Goal: Task Accomplishment & Management: Use online tool/utility

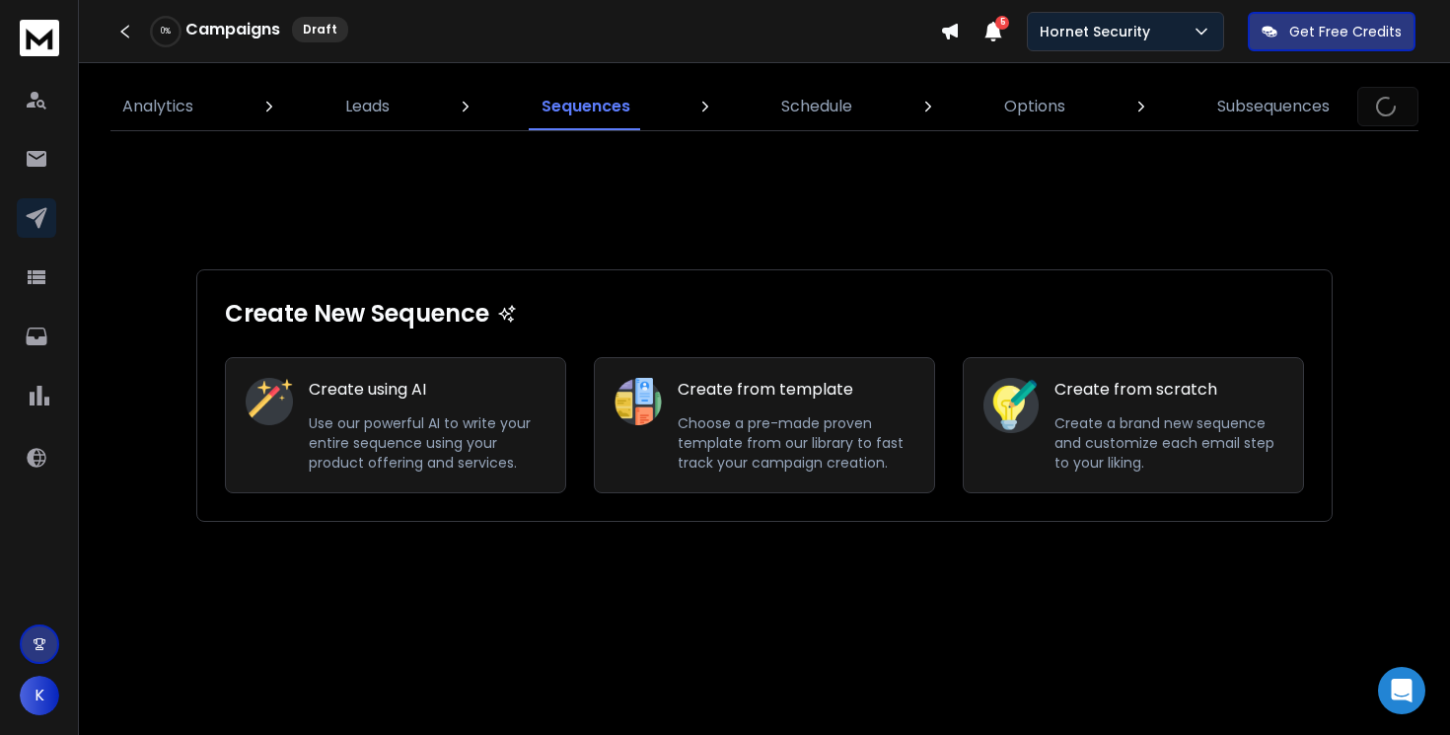
click at [1134, 31] on p "Hornet Security" at bounding box center [1098, 32] width 118 height 20
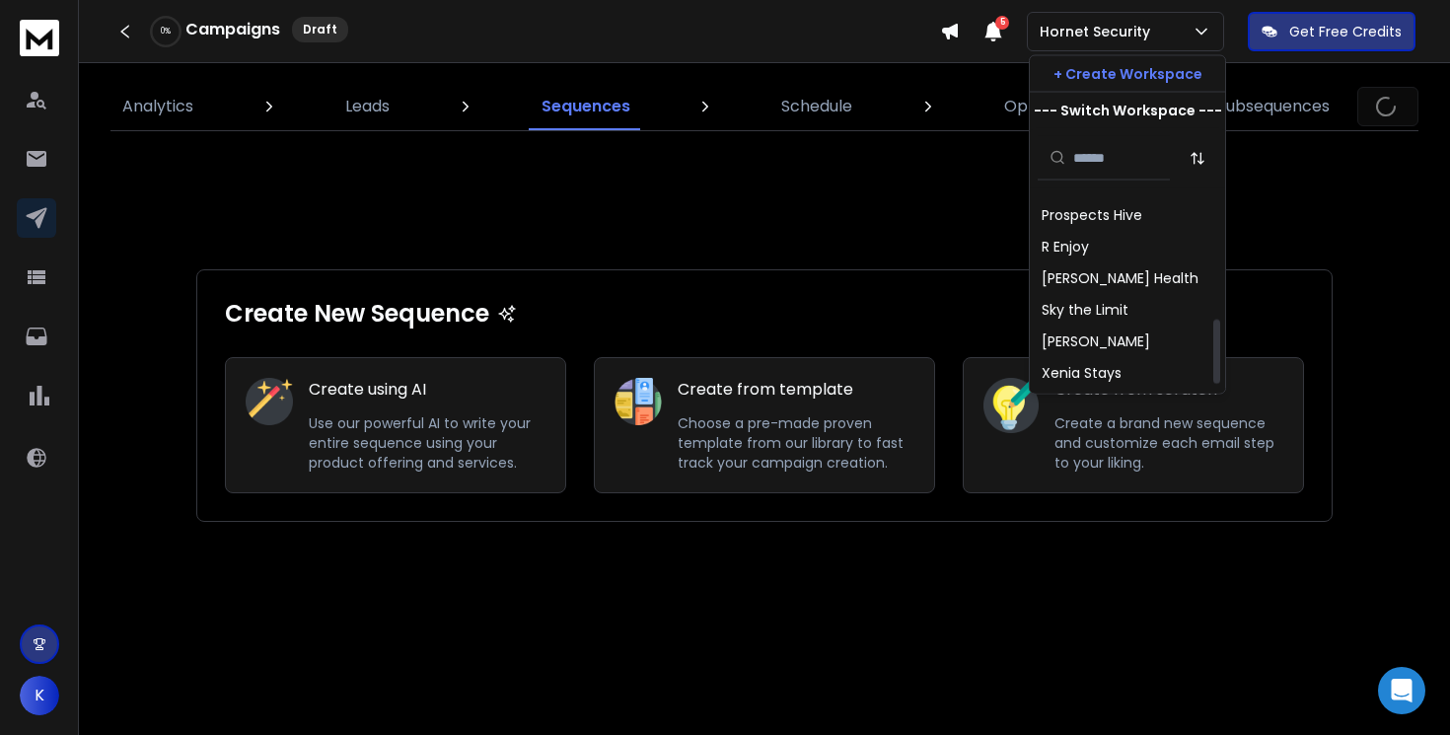
scroll to position [382, 0]
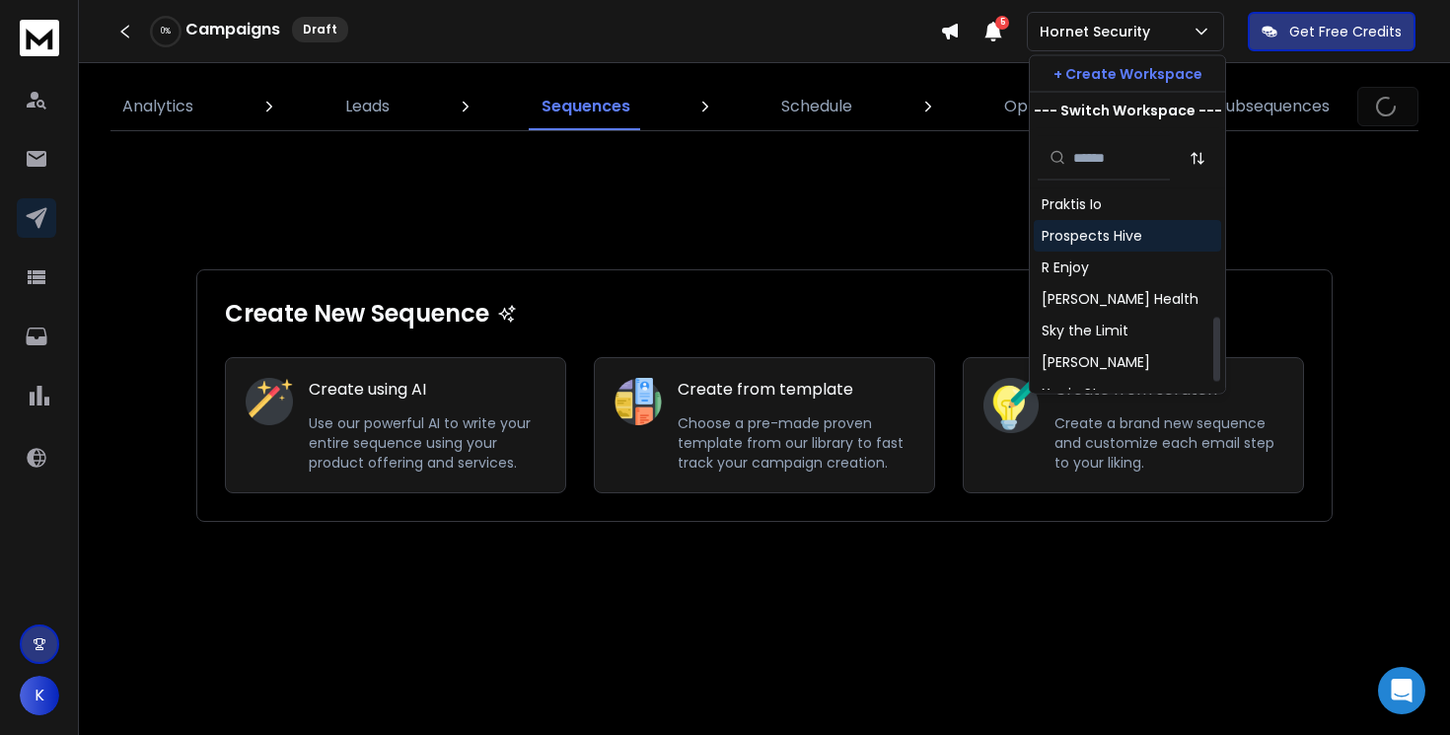
click at [1089, 239] on div "Prospects Hive" at bounding box center [1091, 237] width 101 height 20
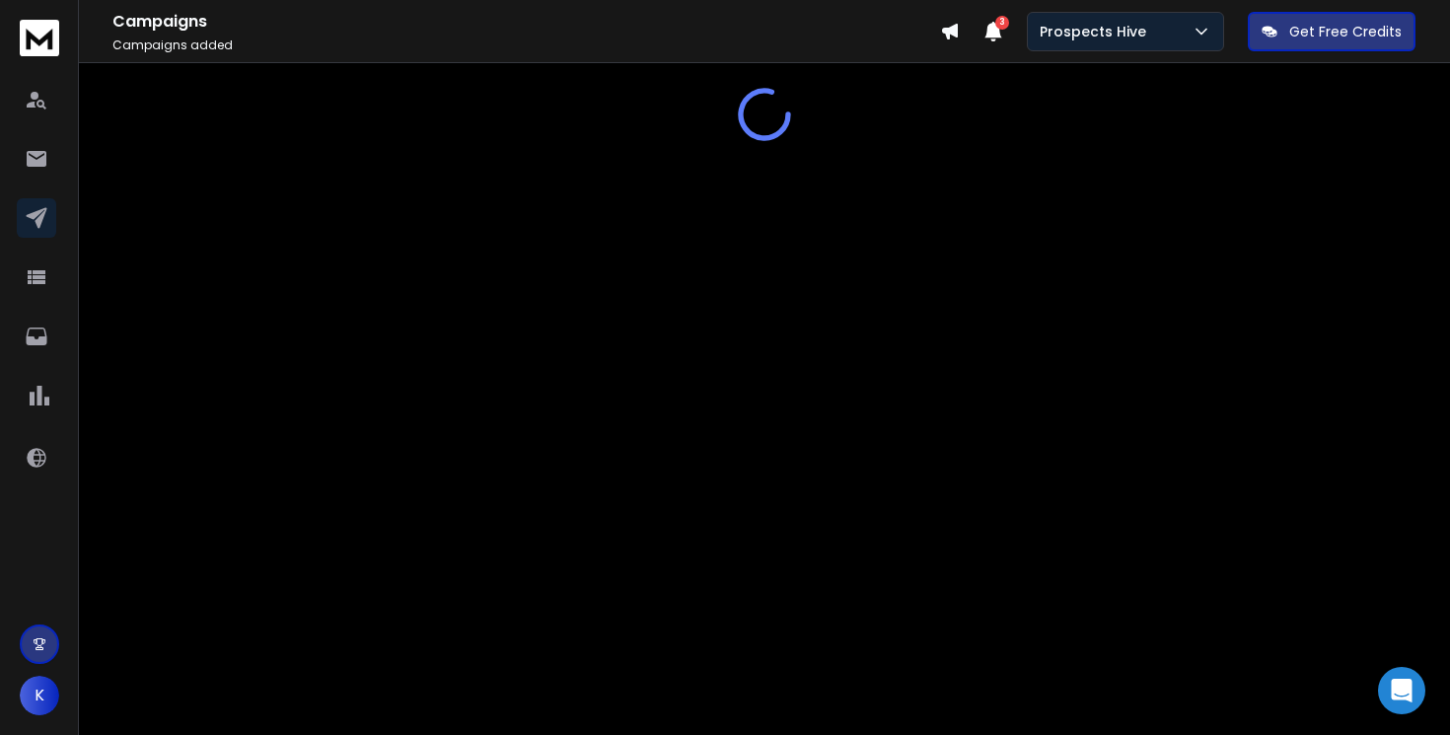
click at [1108, 17] on button "Prospects Hive" at bounding box center [1125, 31] width 197 height 39
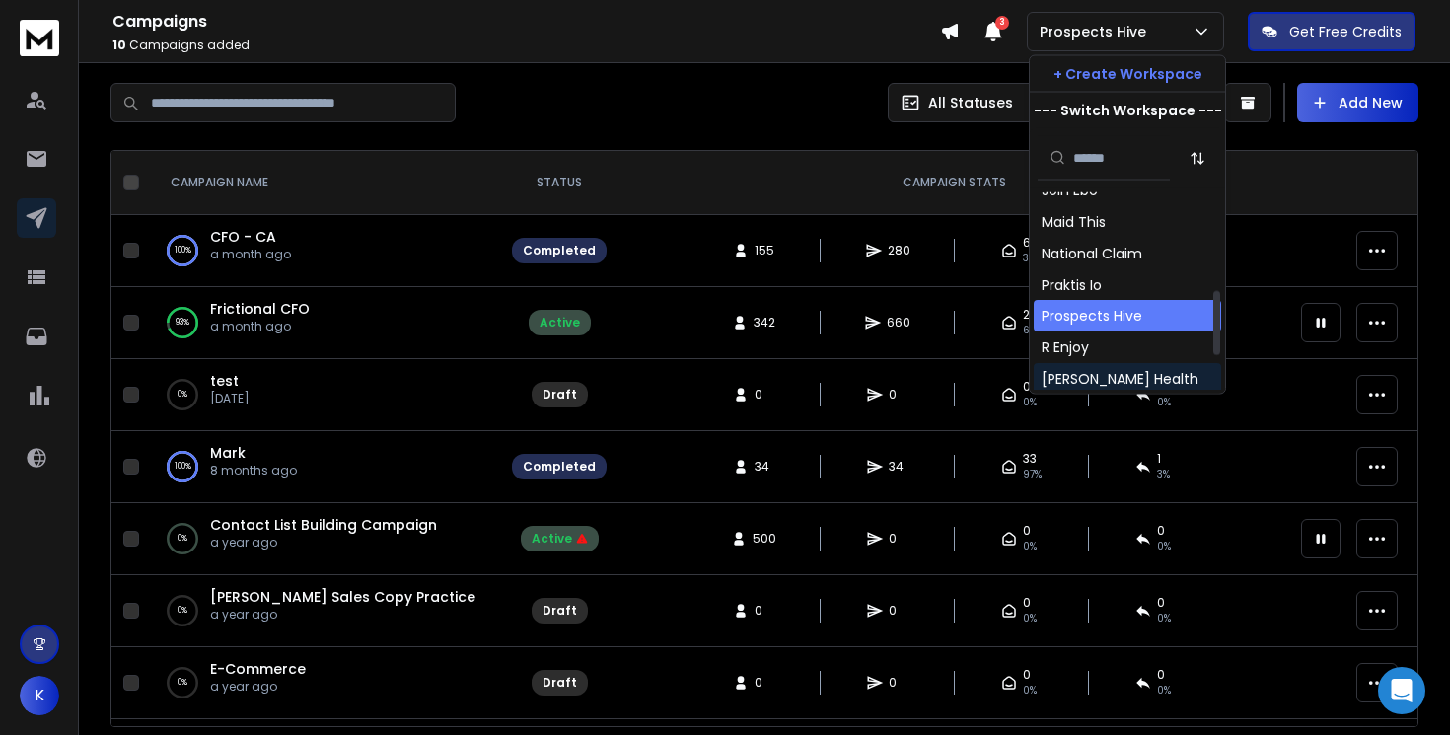
scroll to position [300, 0]
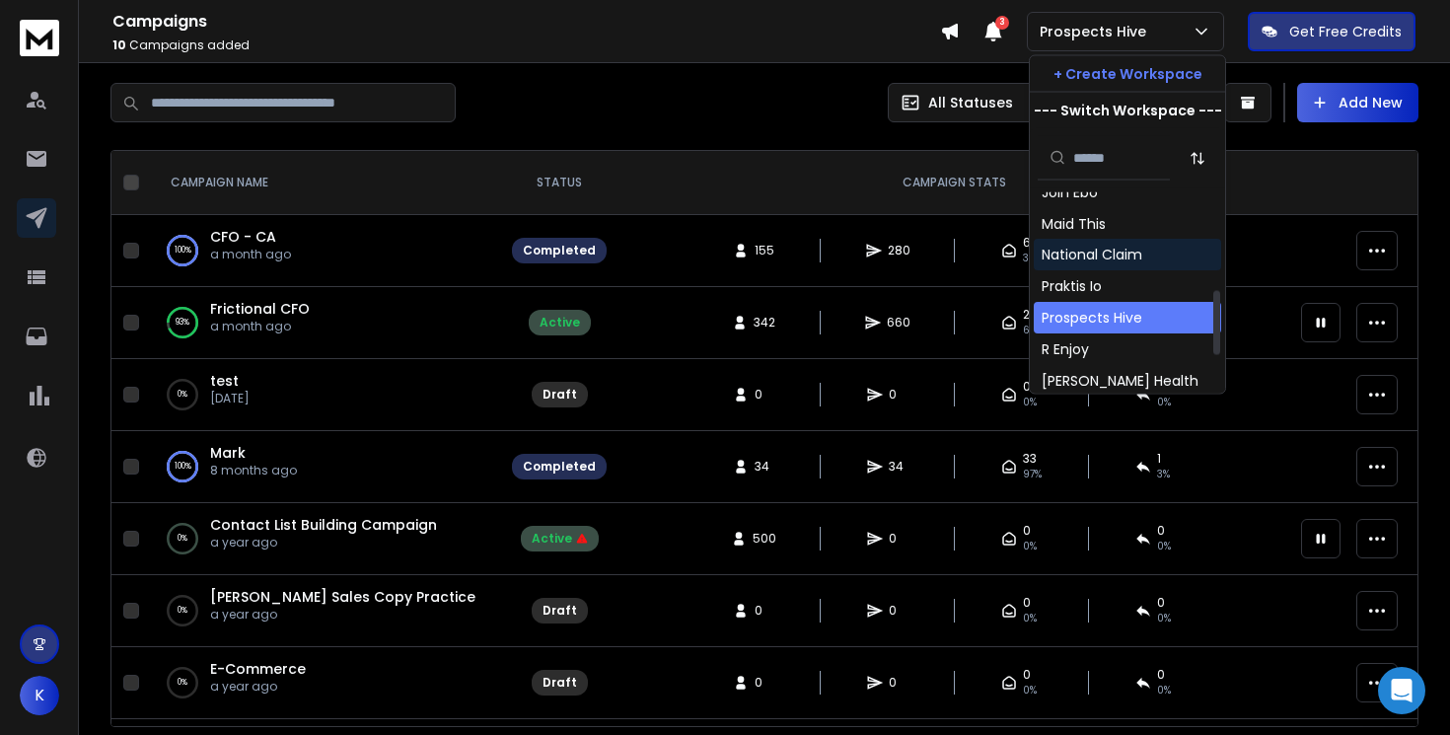
click at [1073, 253] on div "National Claim" at bounding box center [1091, 256] width 101 height 20
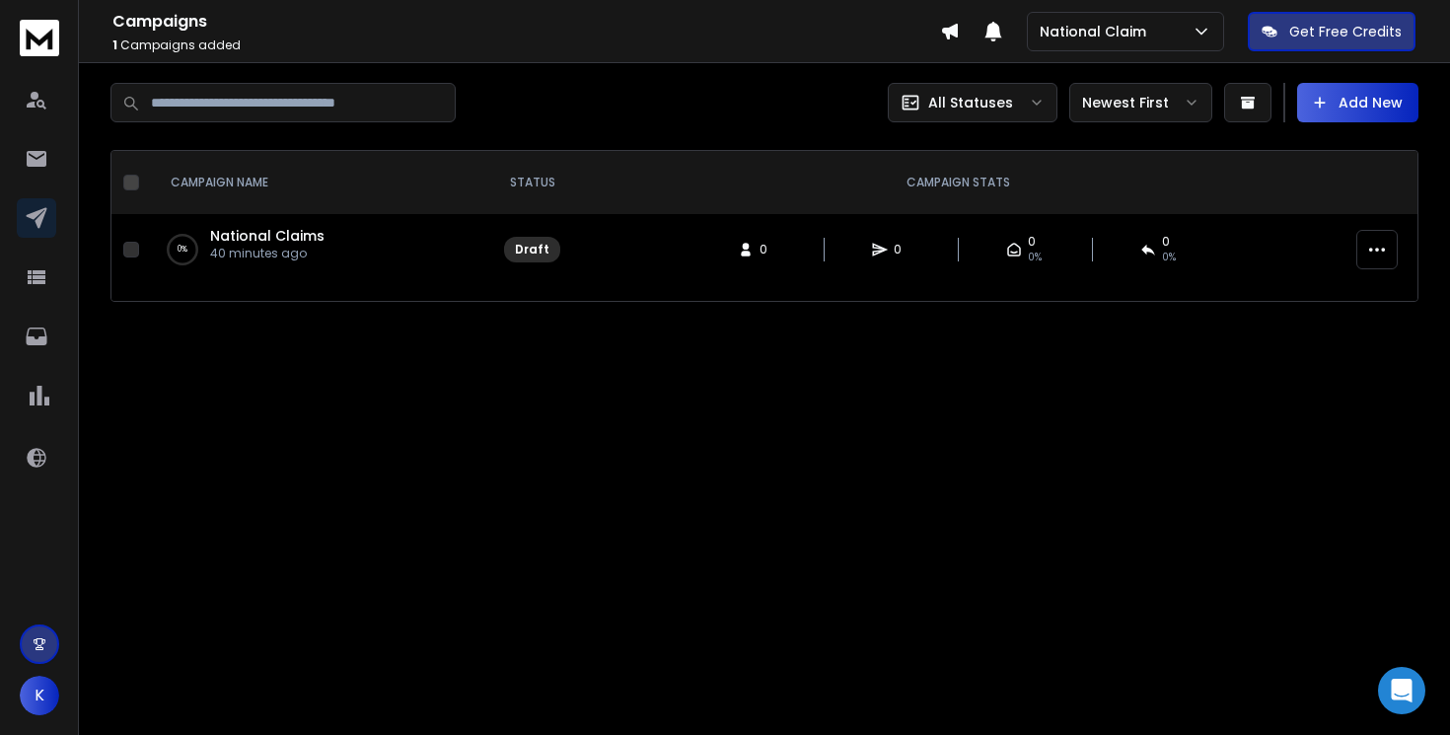
click at [250, 230] on span "National Claims" at bounding box center [267, 236] width 114 height 20
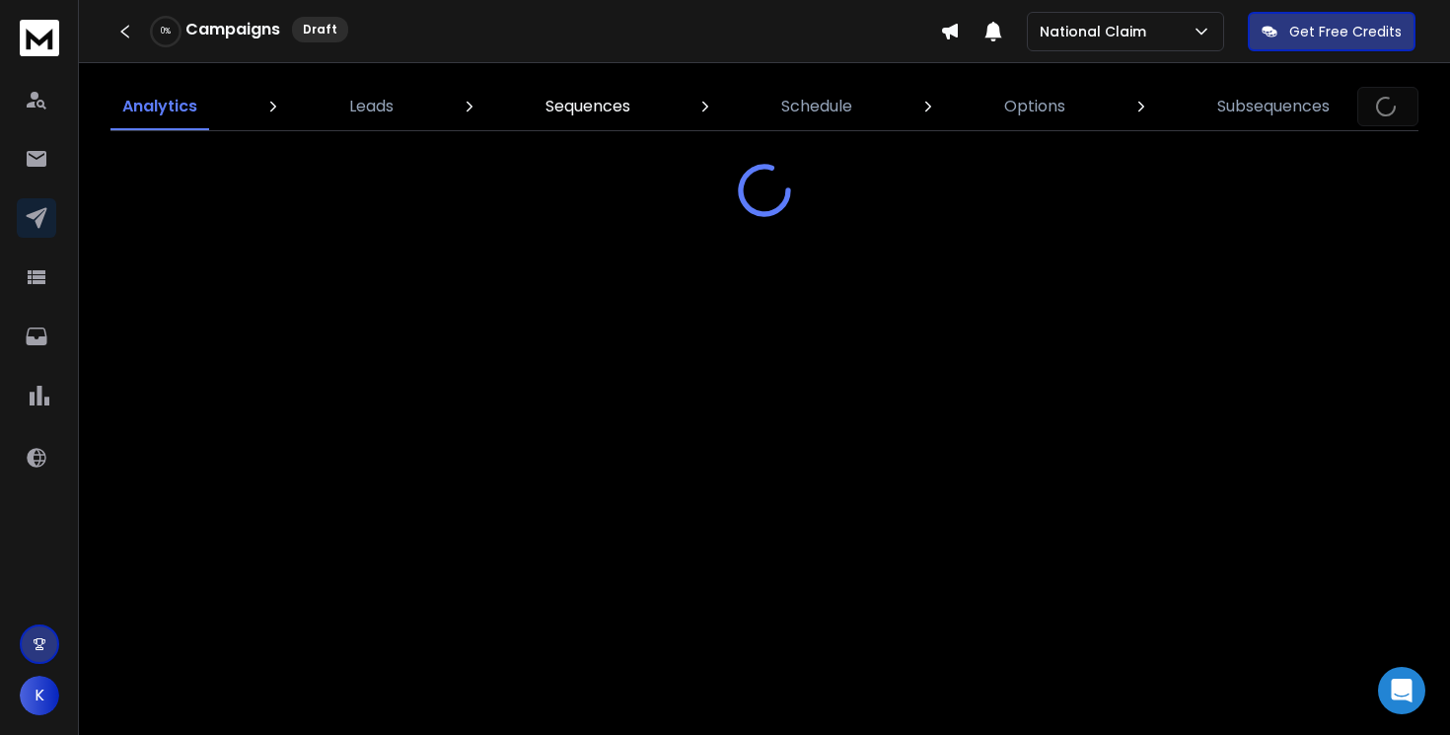
click at [564, 125] on link "Sequences" at bounding box center [587, 106] width 108 height 47
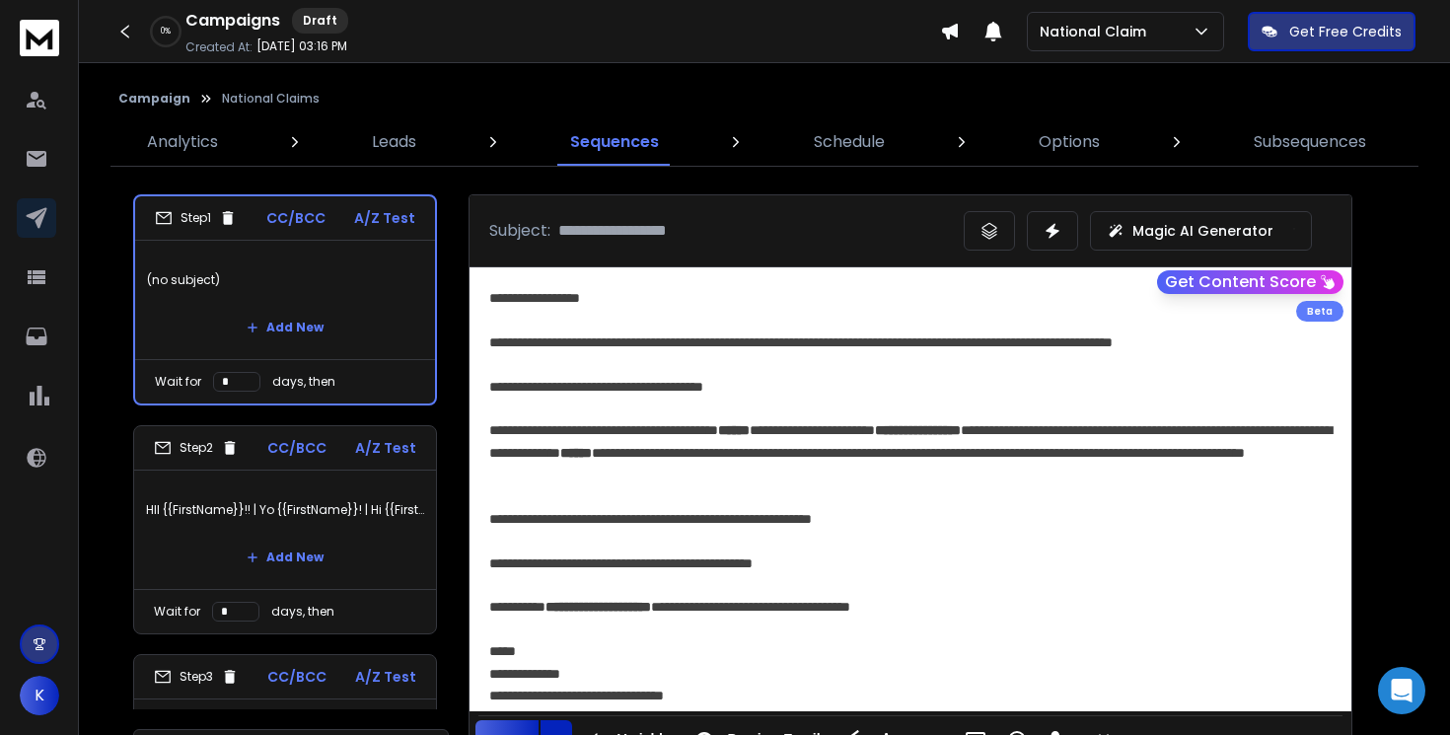
click at [698, 85] on div "Campaign National Claims" at bounding box center [764, 99] width 1308 height 32
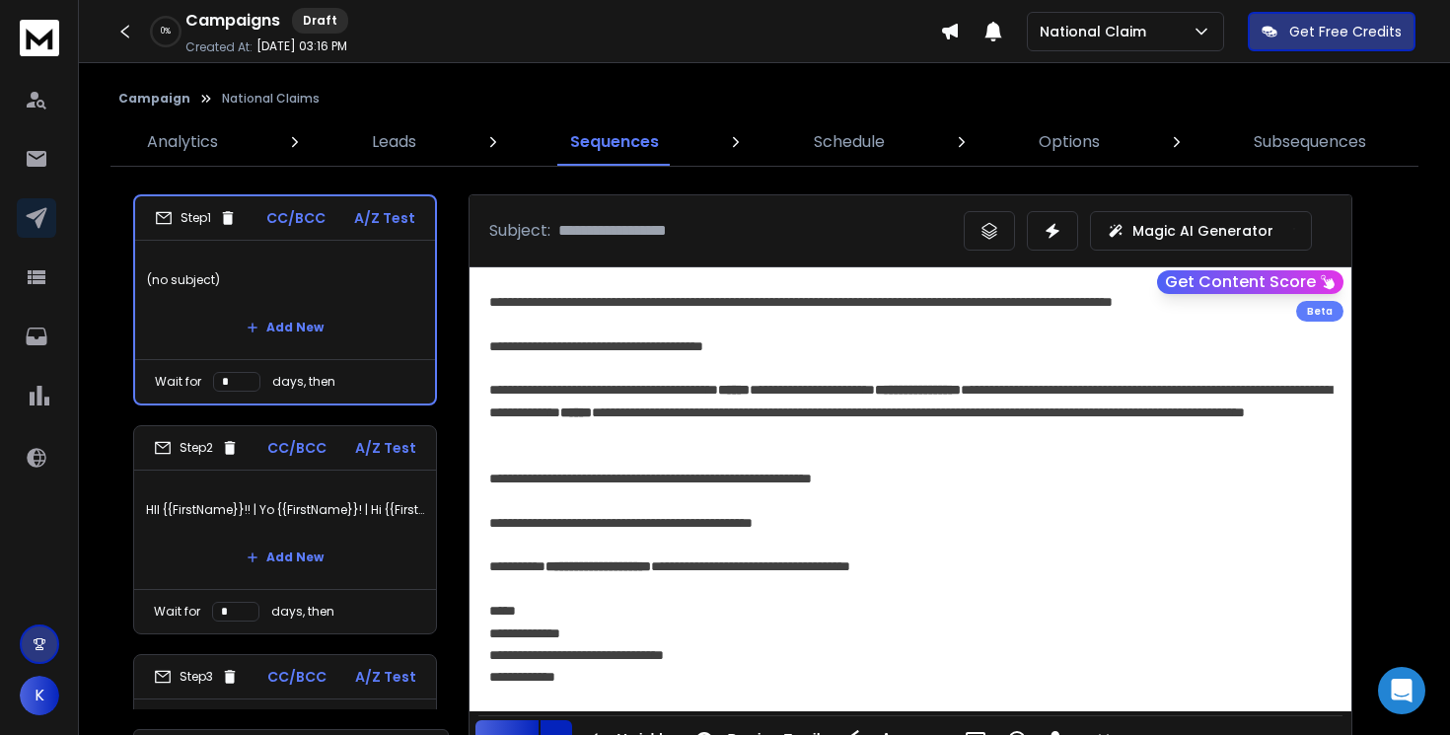
click at [236, 531] on p "HII {{FirstName}}!! | Yo {{FirstName}}! | Hi {{FirstName}}! | Hey there {{First…" at bounding box center [285, 509] width 278 height 55
type input "**********"
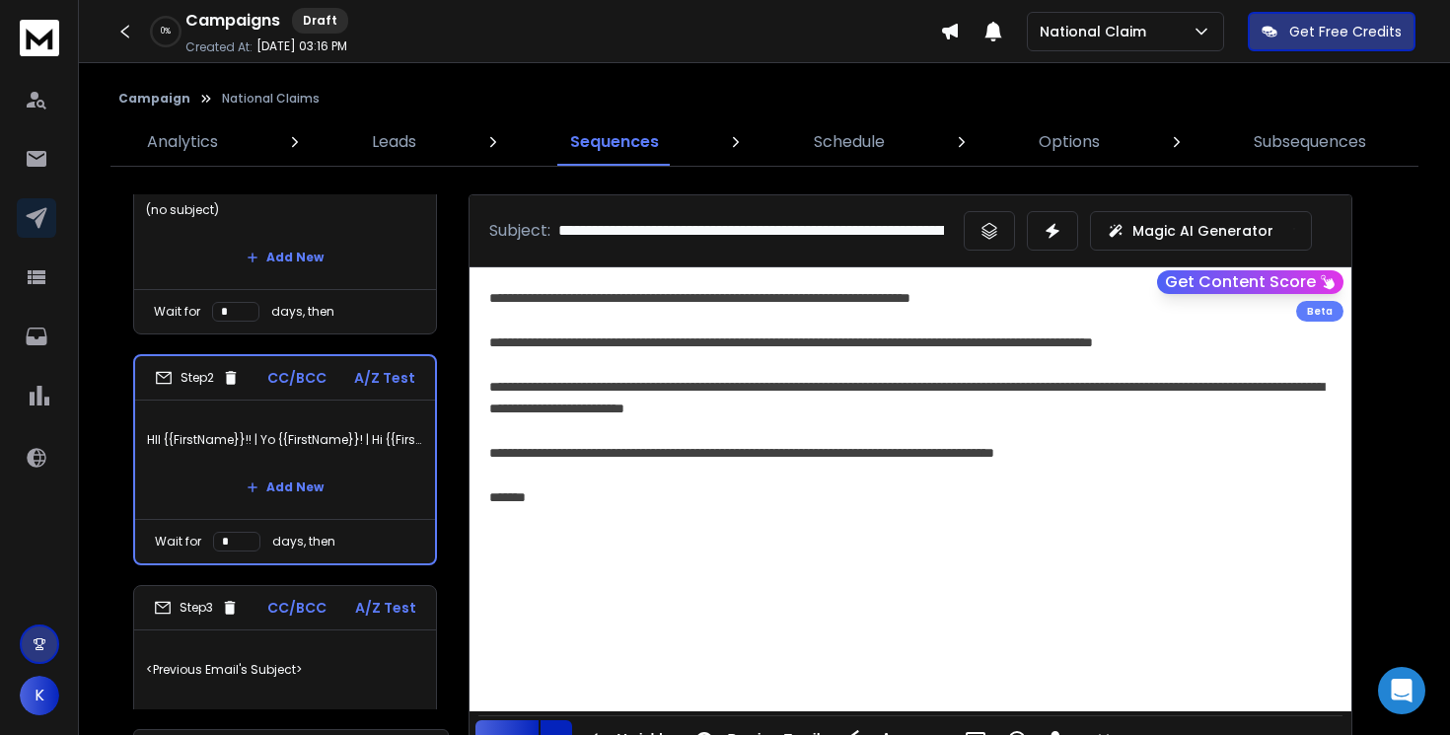
scroll to position [109, 0]
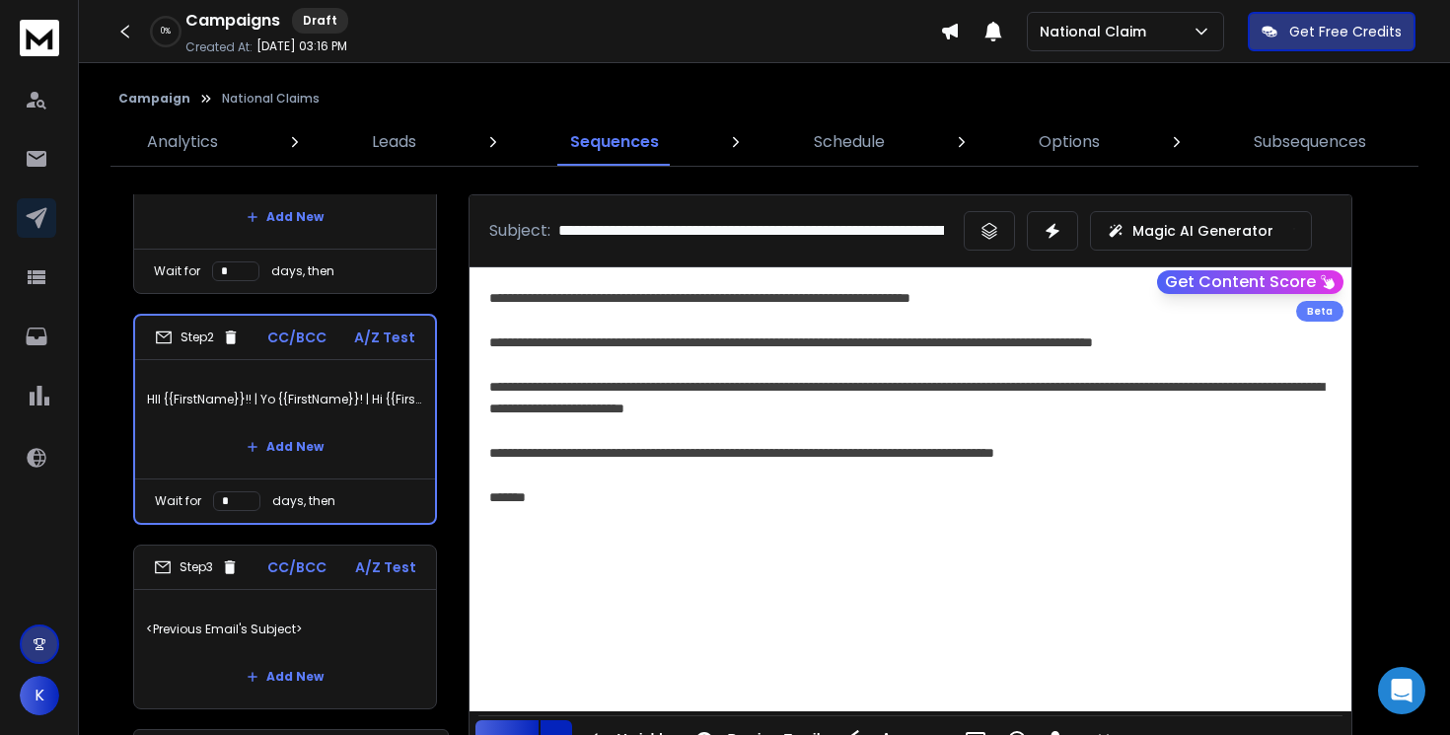
click at [234, 636] on p "<Previous Email's Subject>" at bounding box center [285, 629] width 278 height 55
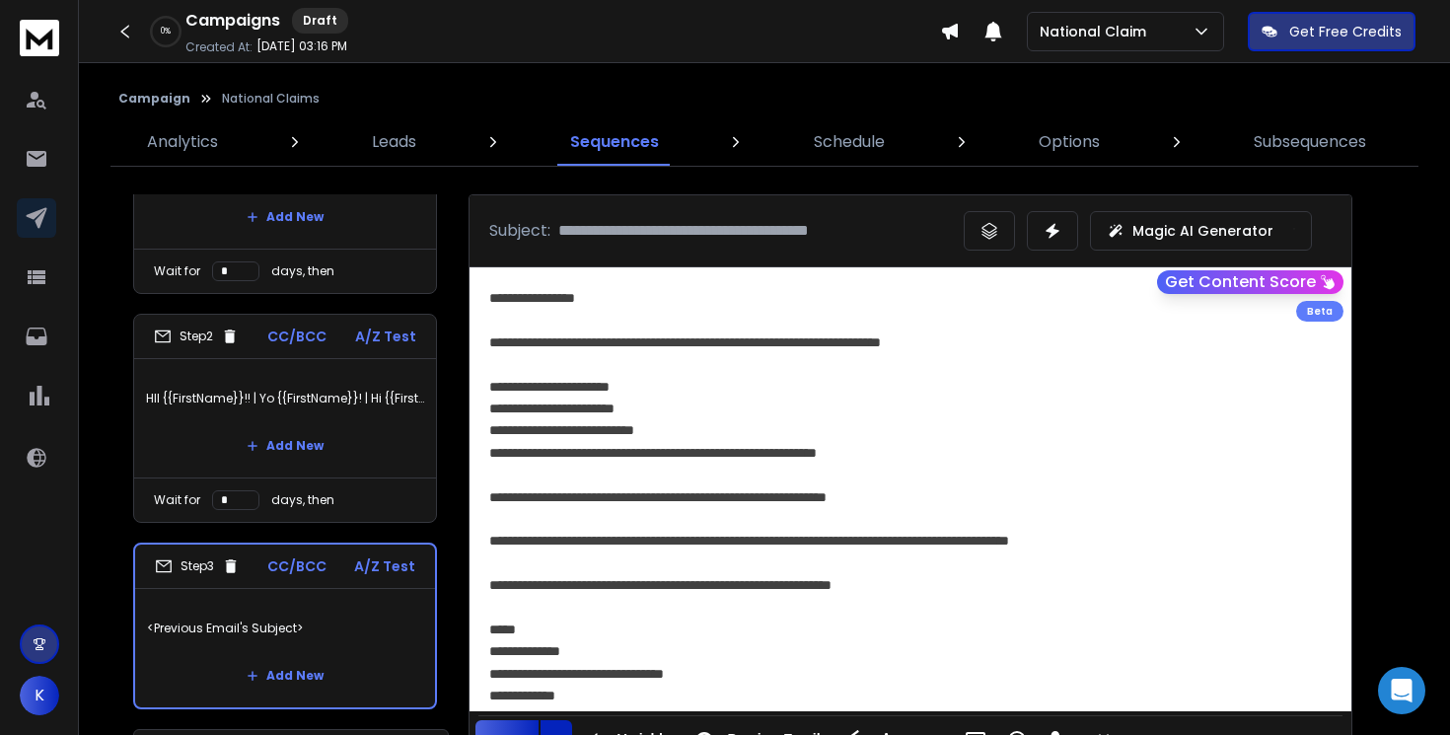
scroll to position [18, 0]
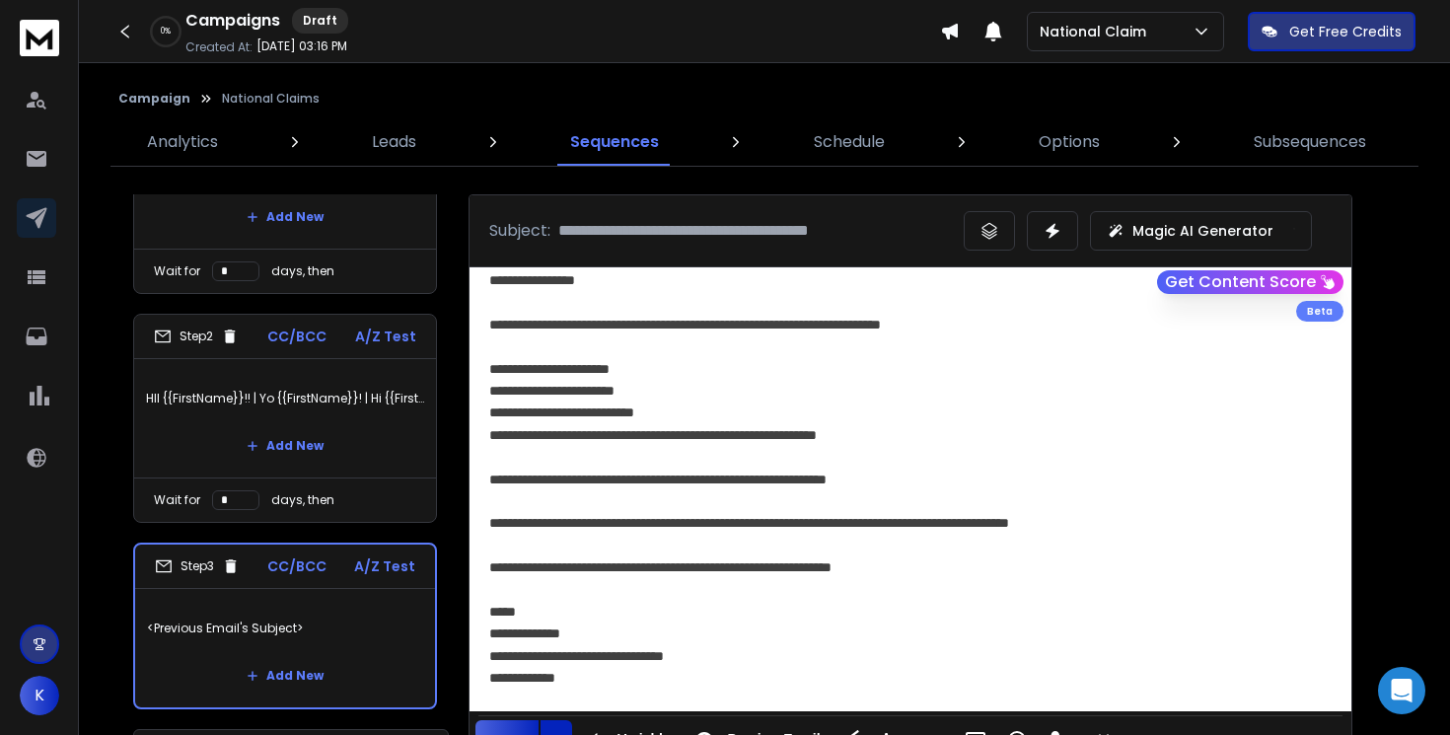
click at [1183, 288] on button "Get Content Score" at bounding box center [1250, 282] width 186 height 24
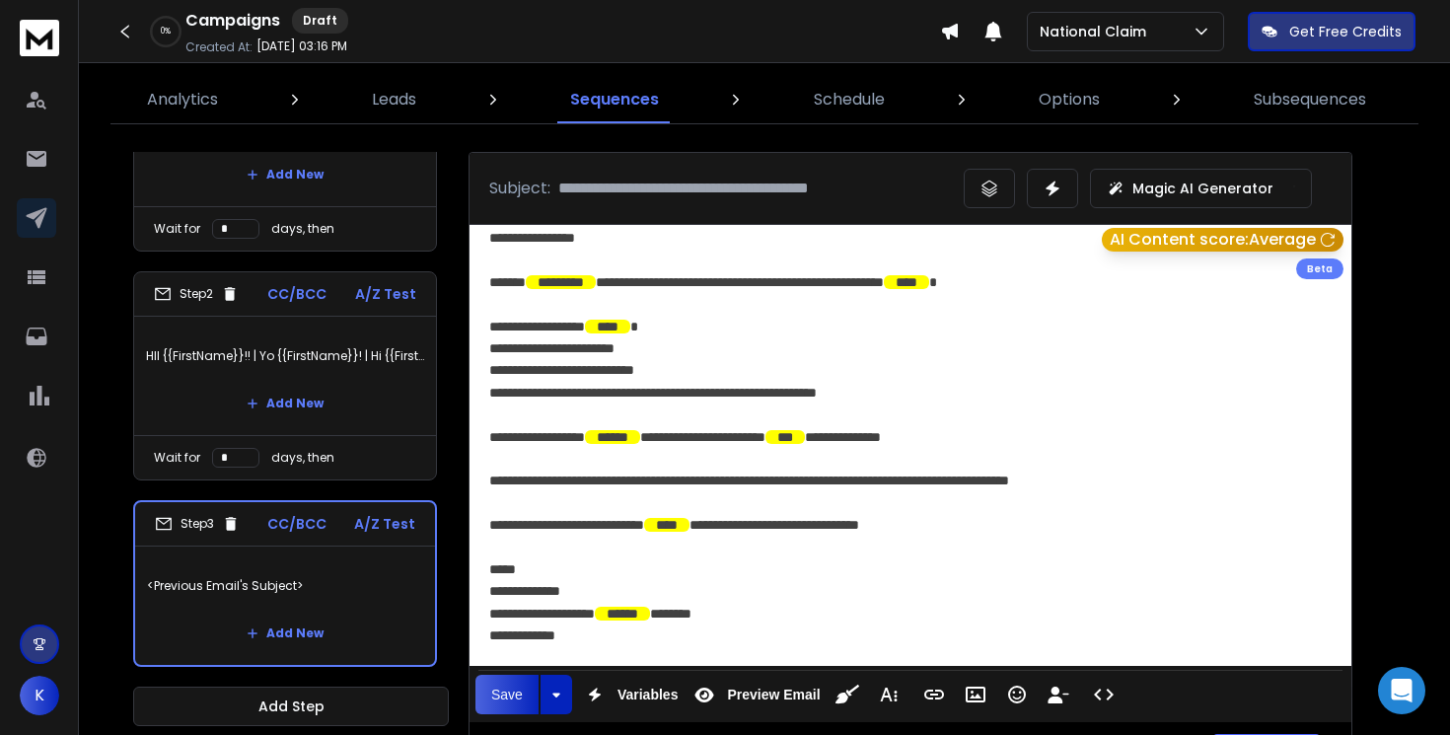
scroll to position [0, 0]
